Goal: Task Accomplishment & Management: Manage account settings

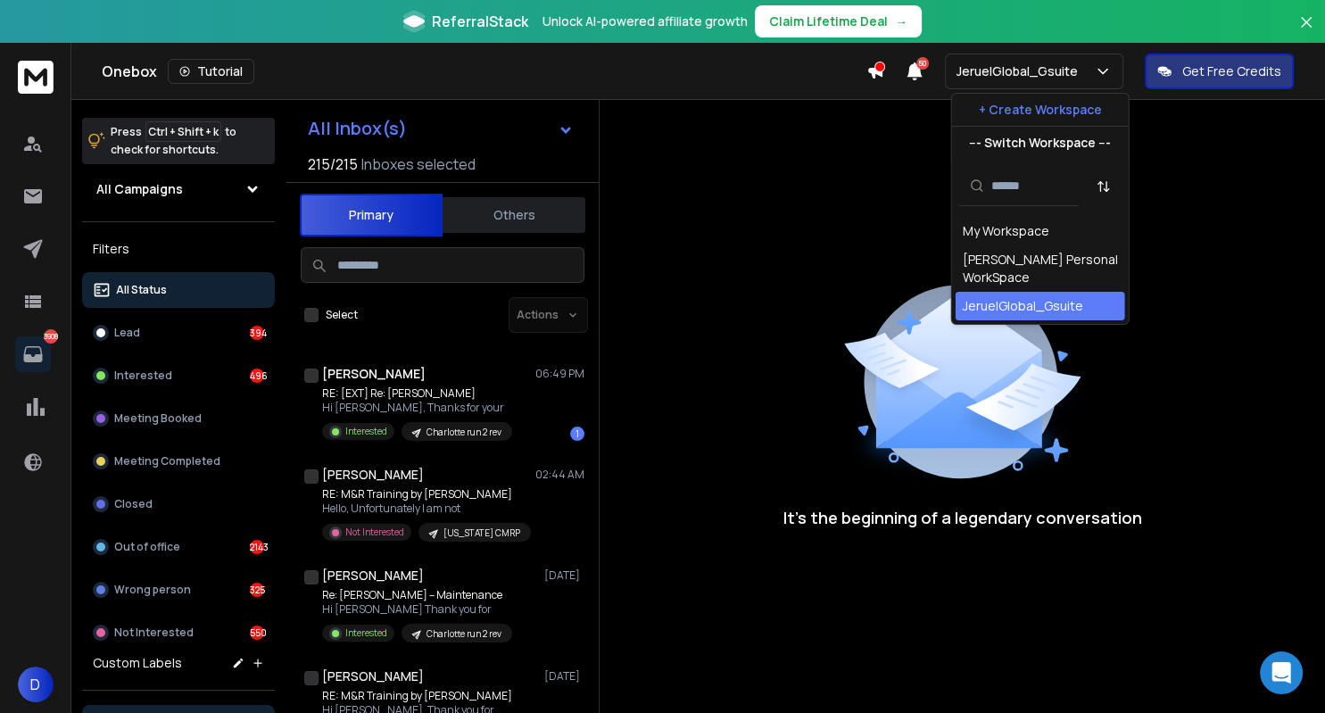
click at [987, 303] on div "JeruelGlobal_Gsuite" at bounding box center [1023, 306] width 120 height 18
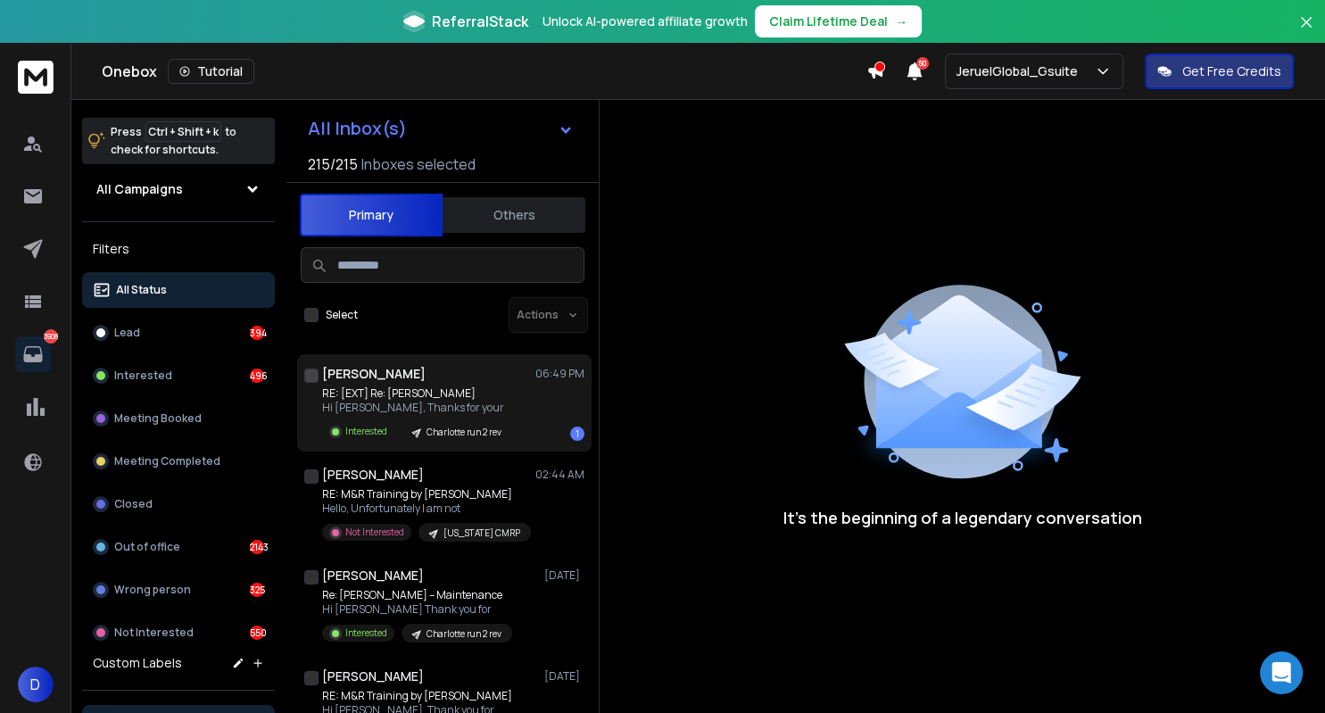
click at [397, 403] on p "Hi [PERSON_NAME], Thanks for your" at bounding box center [417, 408] width 190 height 14
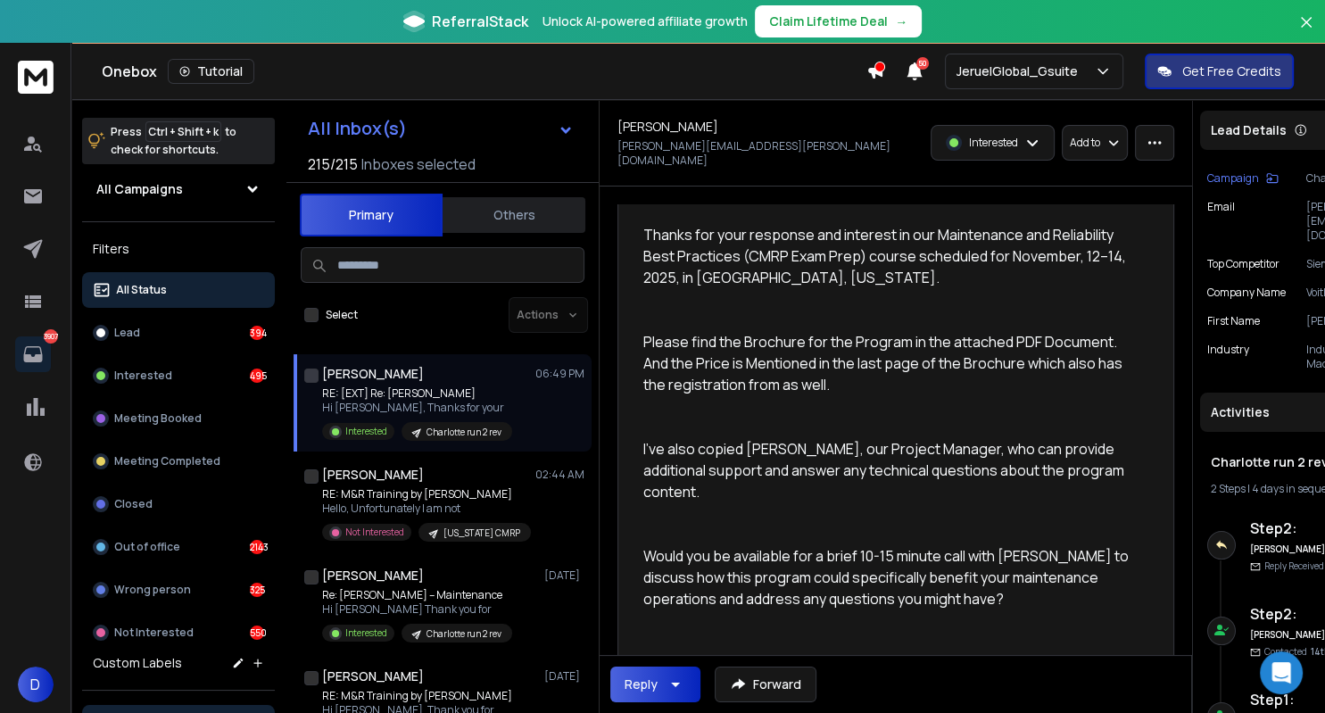
scroll to position [346, 0]
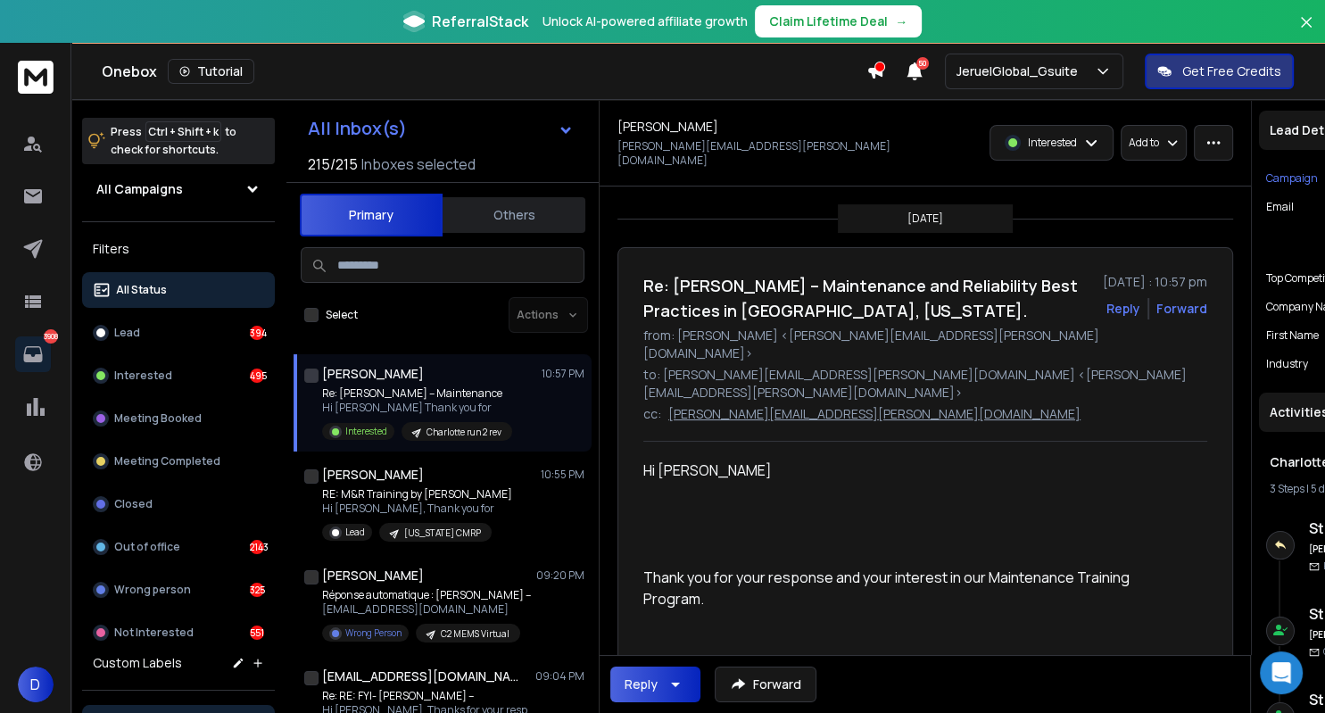
scroll to position [172, 0]
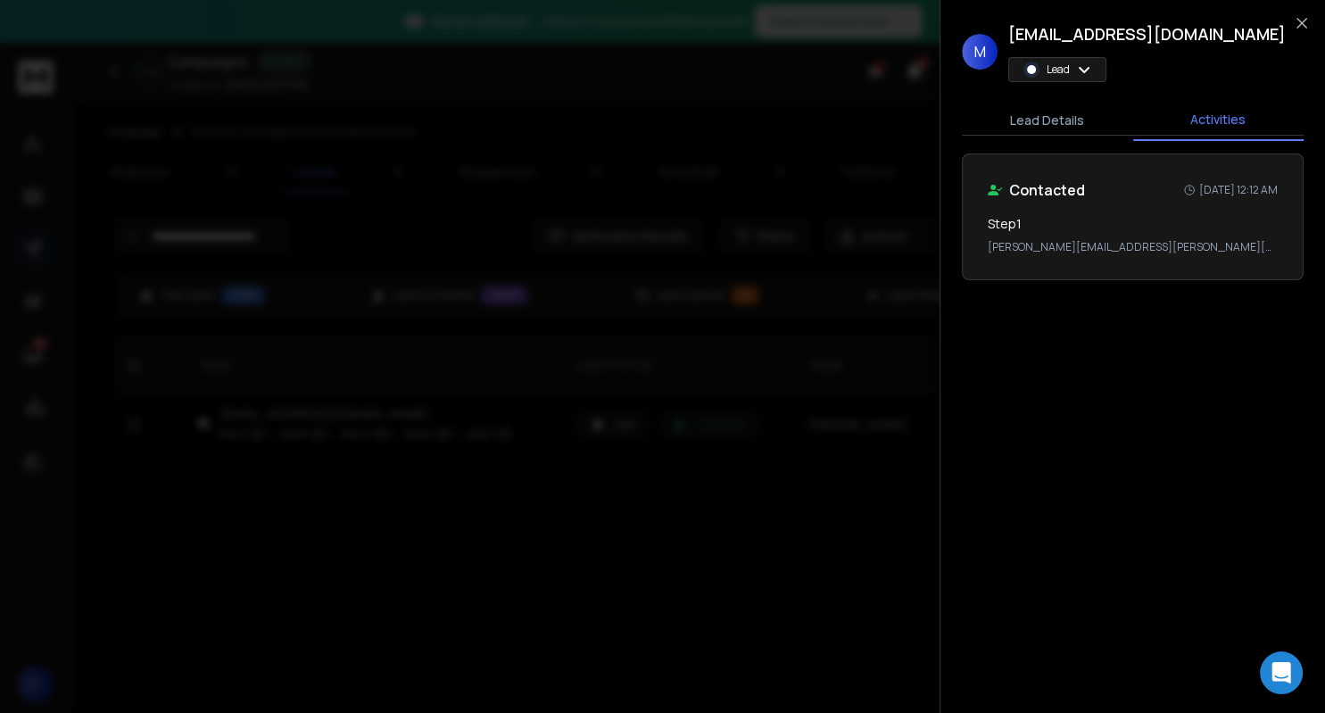
click at [1288, 18] on div "Multi Select Table Sheet M mdemasi@ironsenergy.com Lead Lead Details Activities…" at bounding box center [1131, 356] width 385 height 713
click at [1307, 20] on icon "button" at bounding box center [1302, 23] width 18 height 18
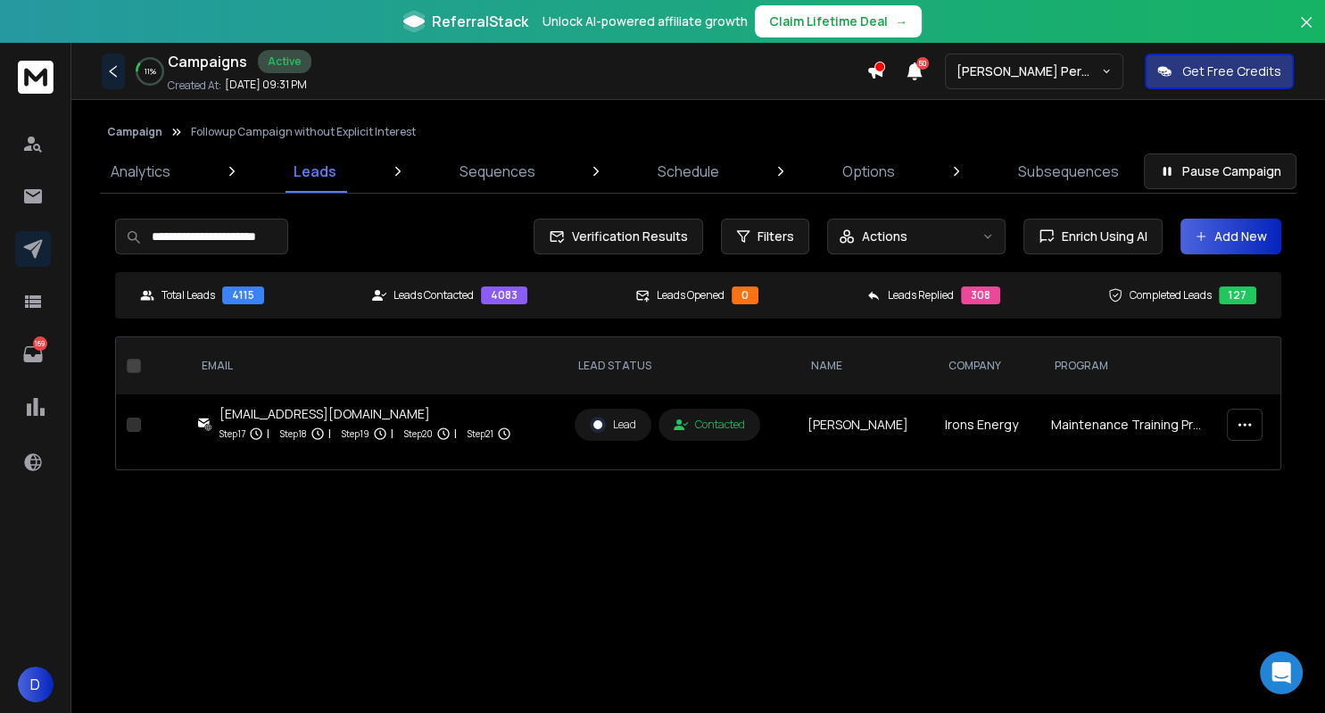
click at [114, 77] on icon at bounding box center [113, 71] width 16 height 16
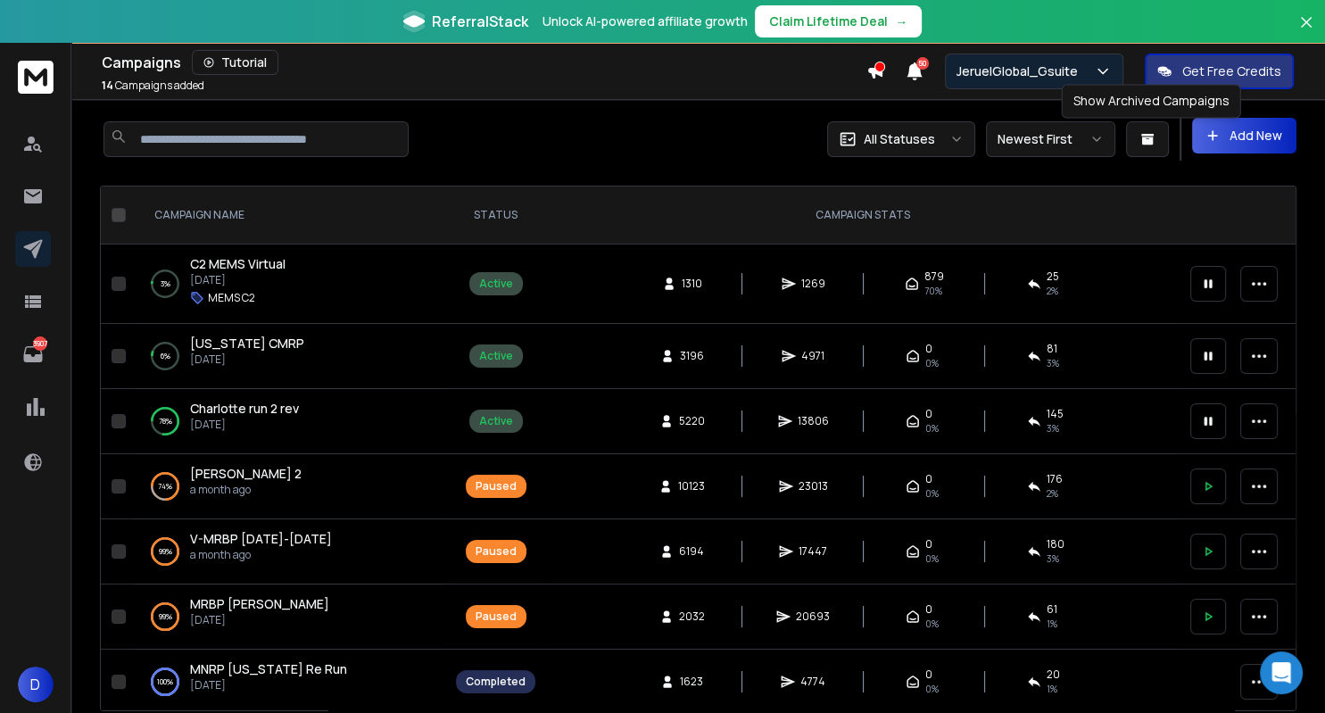
click at [1063, 81] on button "JeruelGlobal_Gsuite" at bounding box center [1034, 72] width 178 height 36
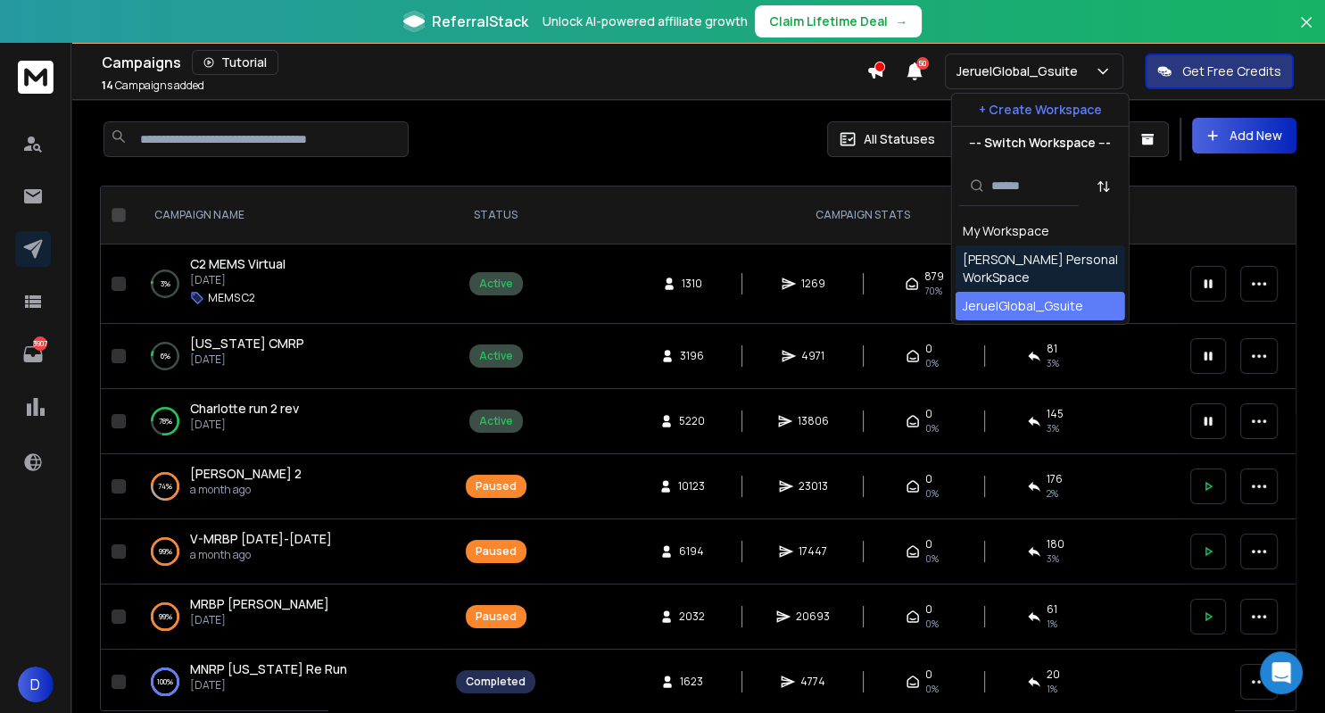
click at [998, 259] on div "[PERSON_NAME] Personal WorkSpace" at bounding box center [1040, 269] width 155 height 36
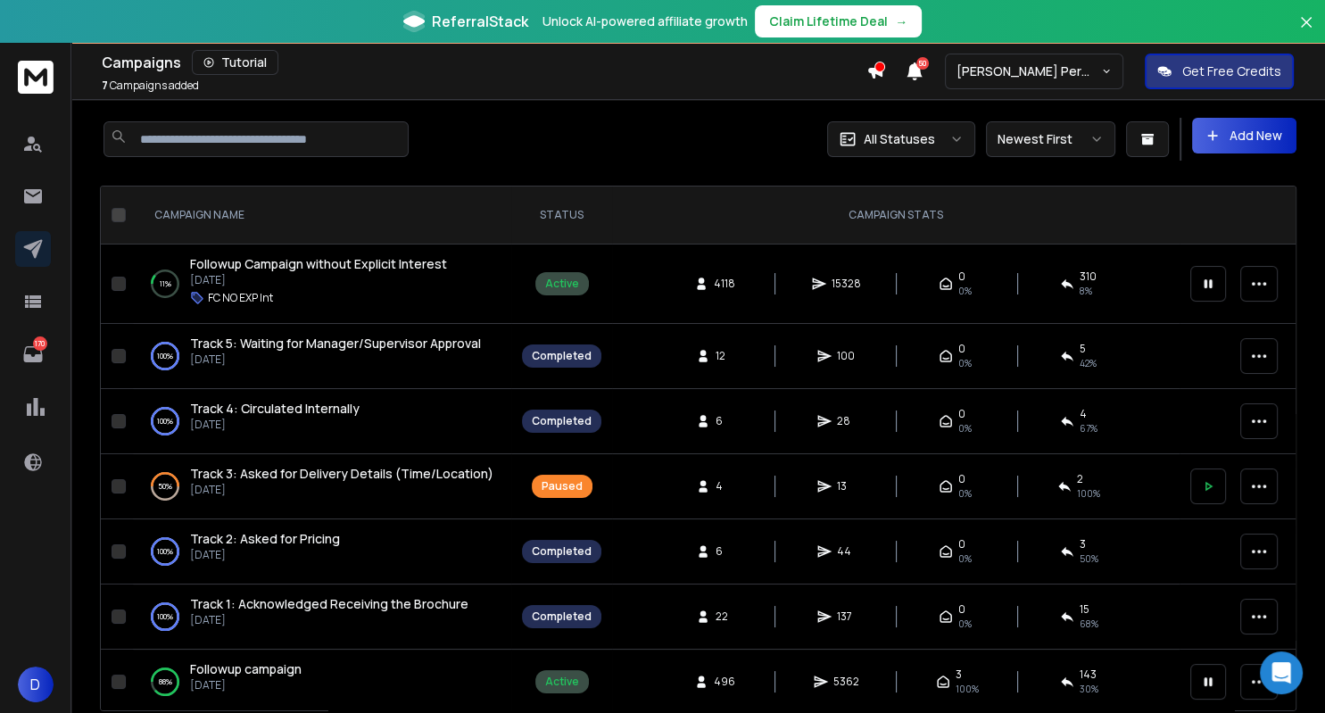
click at [330, 265] on span "Followup Campaign without Explicit Interest" at bounding box center [318, 263] width 257 height 17
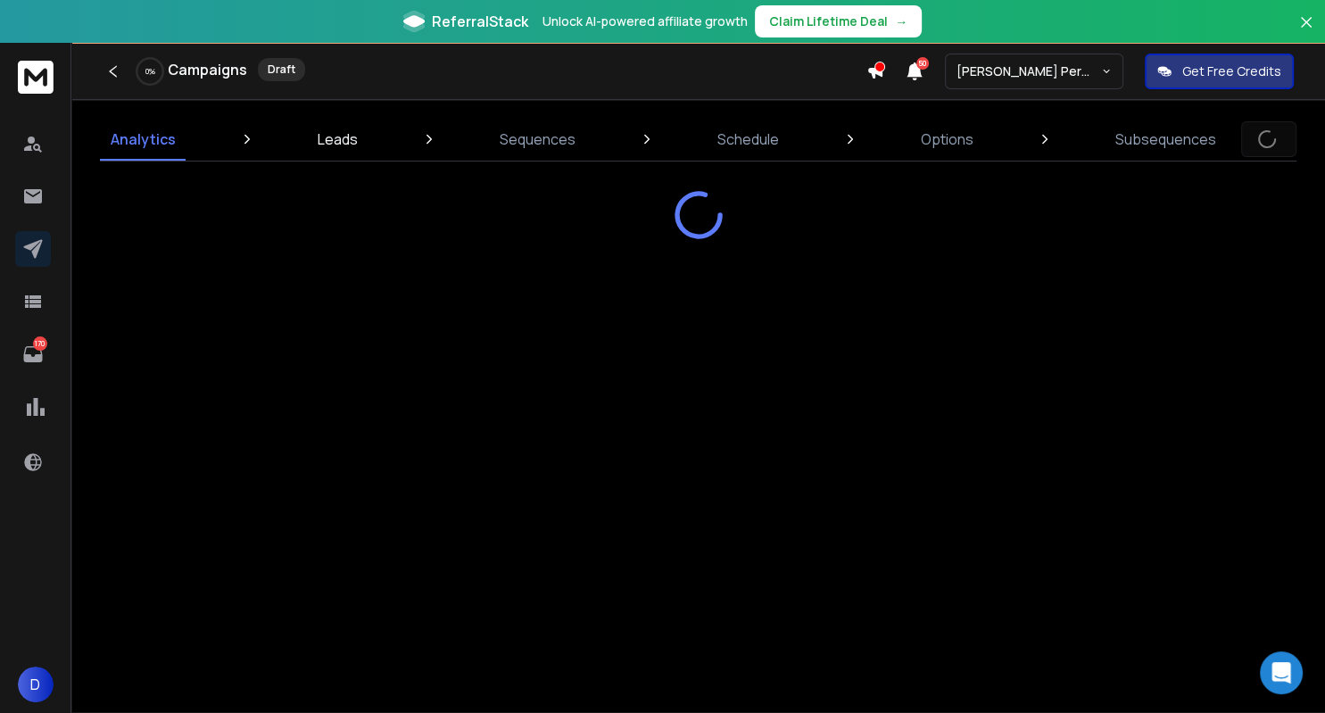
click at [332, 157] on link "Leads" at bounding box center [338, 139] width 62 height 43
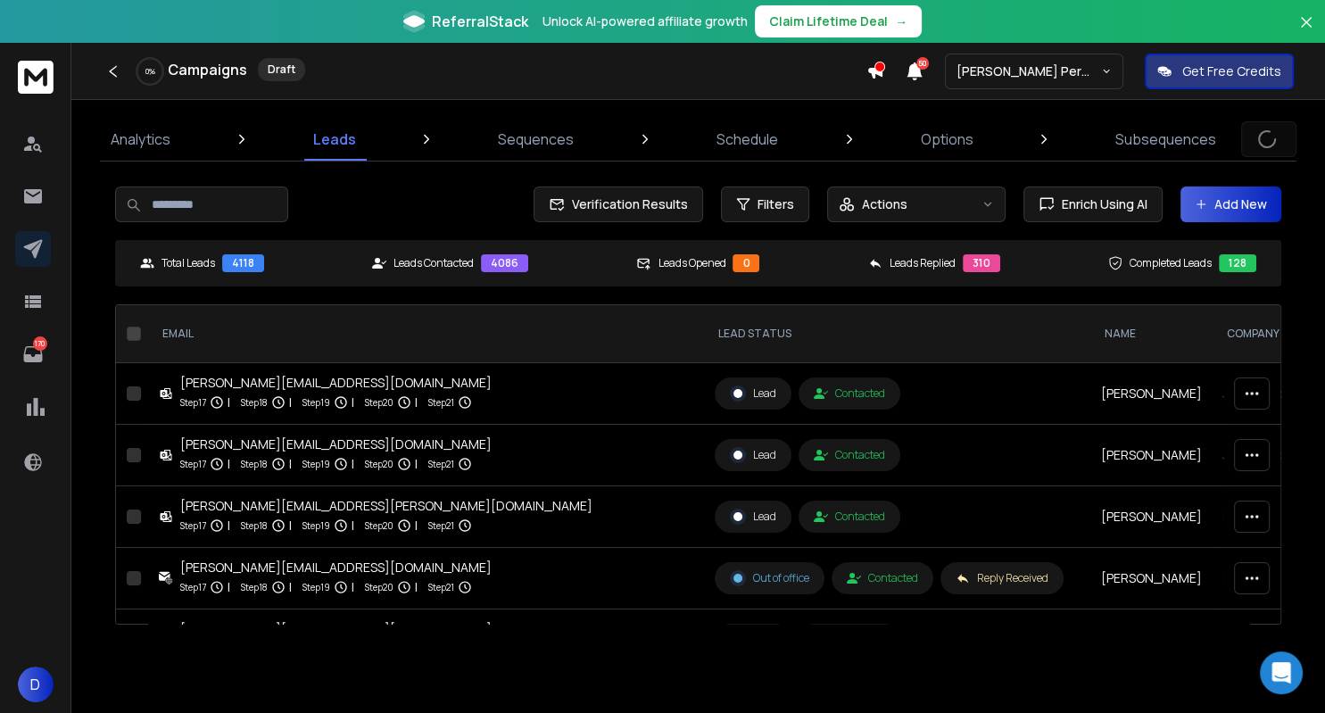
click at [212, 212] on input at bounding box center [201, 204] width 173 height 36
paste input "**********"
type input "**********"
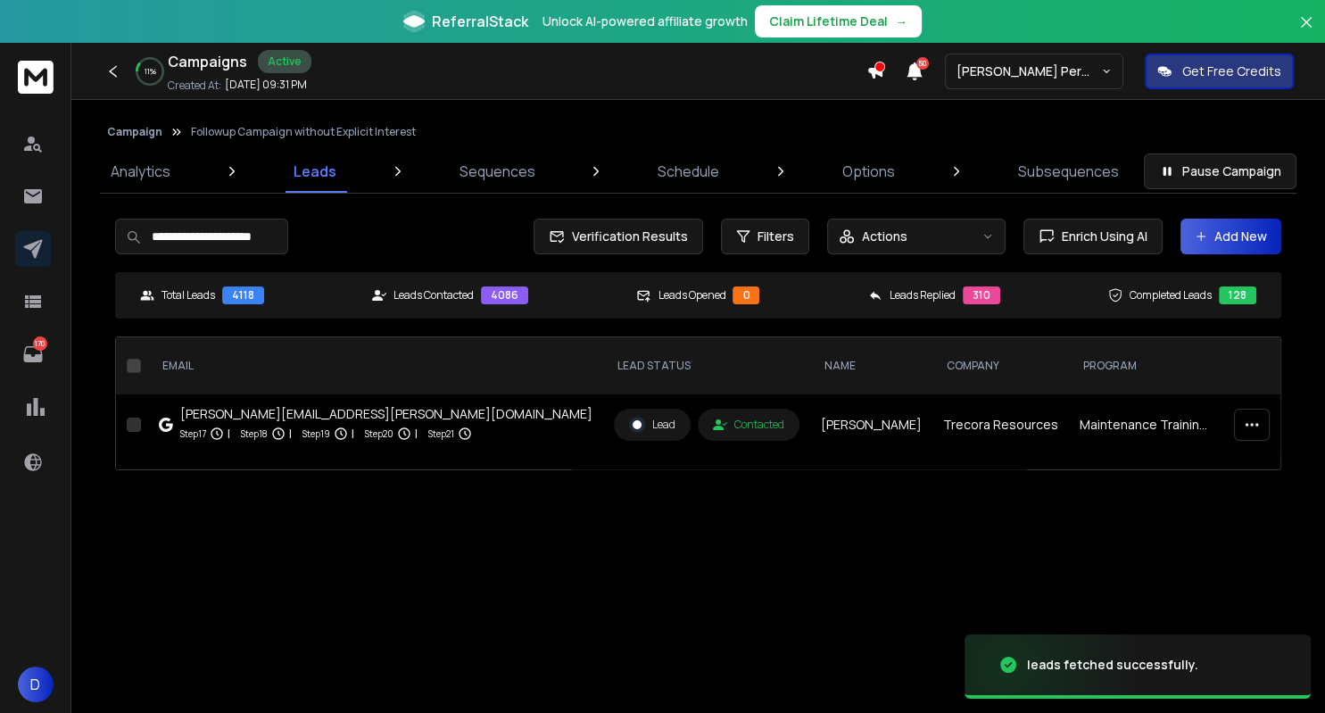
click at [216, 234] on input "**********" at bounding box center [201, 237] width 173 height 36
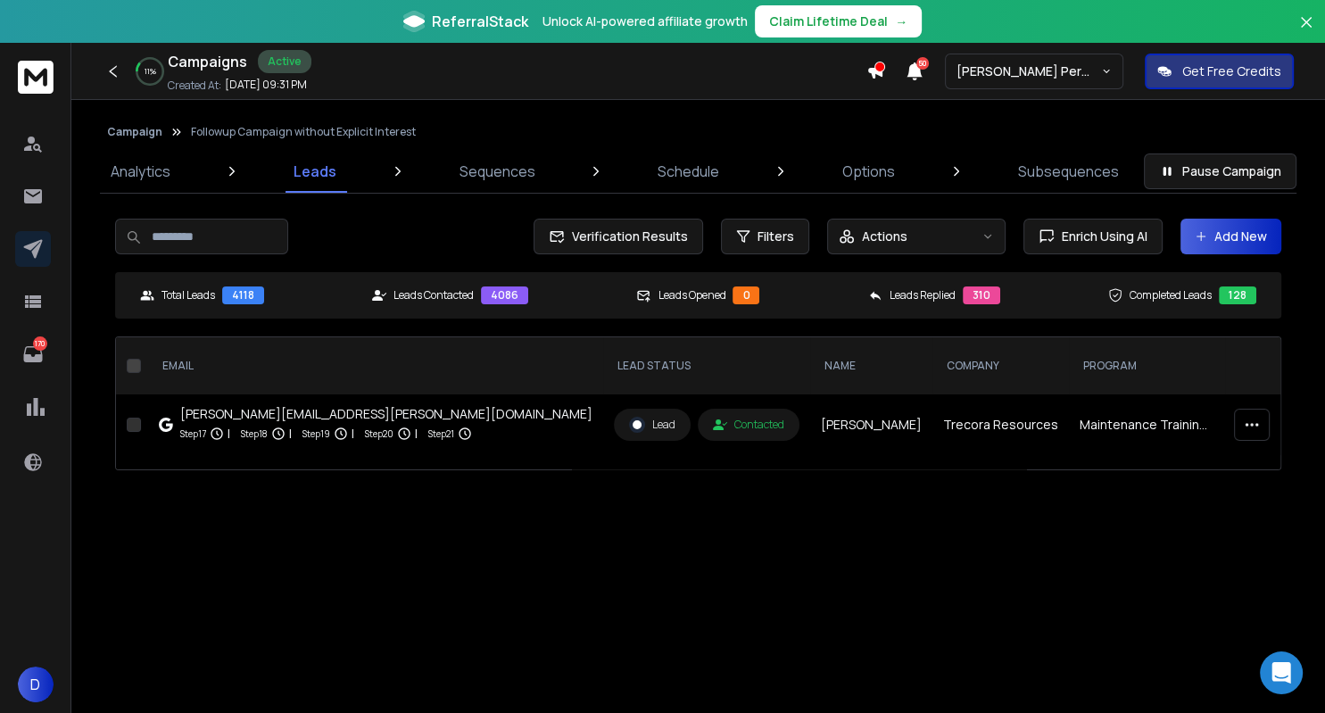
click at [343, 543] on div "ReferralStack Unlock AI-powered affiliate growth Lifetime Deals available! Clai…" at bounding box center [662, 356] width 1325 height 713
